Goal: Find specific page/section: Find specific page/section

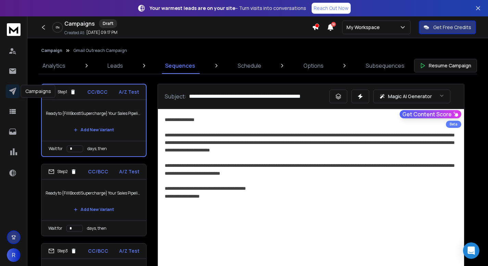
click at [10, 89] on icon at bounding box center [13, 91] width 8 height 8
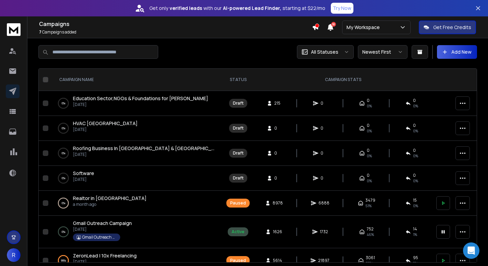
click at [169, 102] on p "10 days ago" at bounding box center [140, 104] width 135 height 5
